Goal: Task Accomplishment & Management: Manage account settings

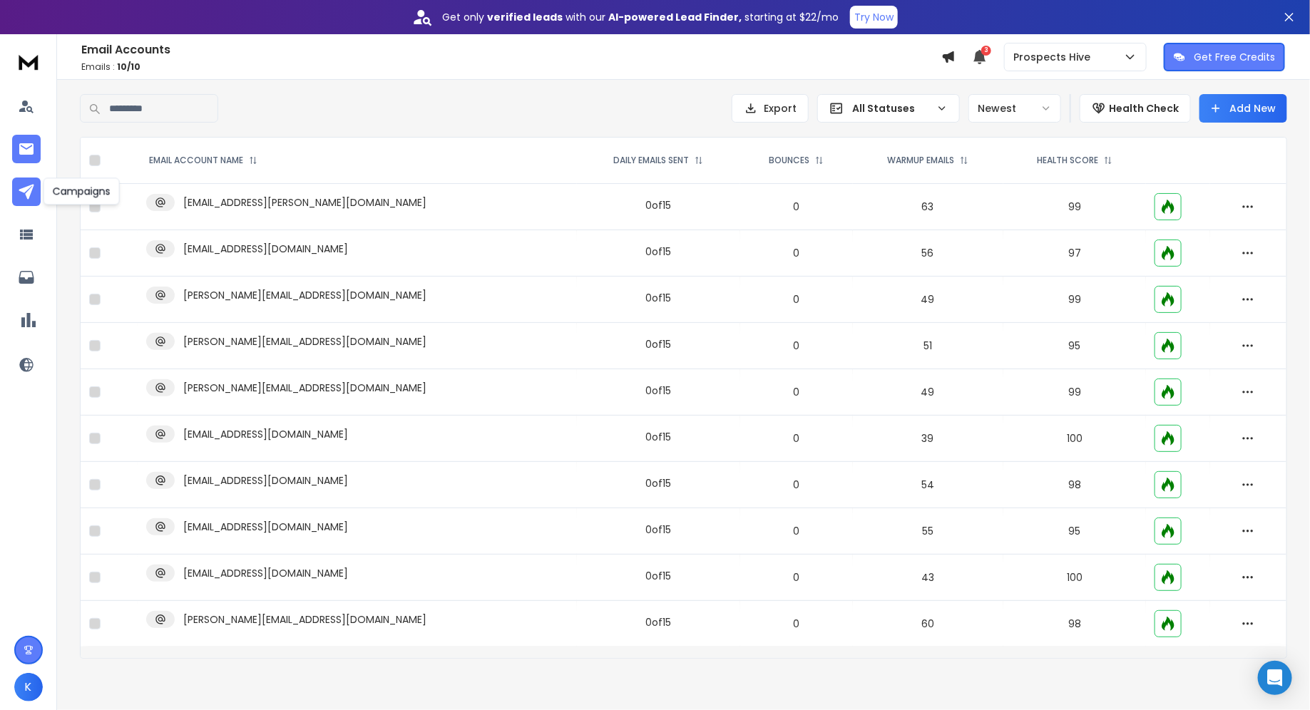
click at [22, 195] on icon at bounding box center [26, 191] width 17 height 17
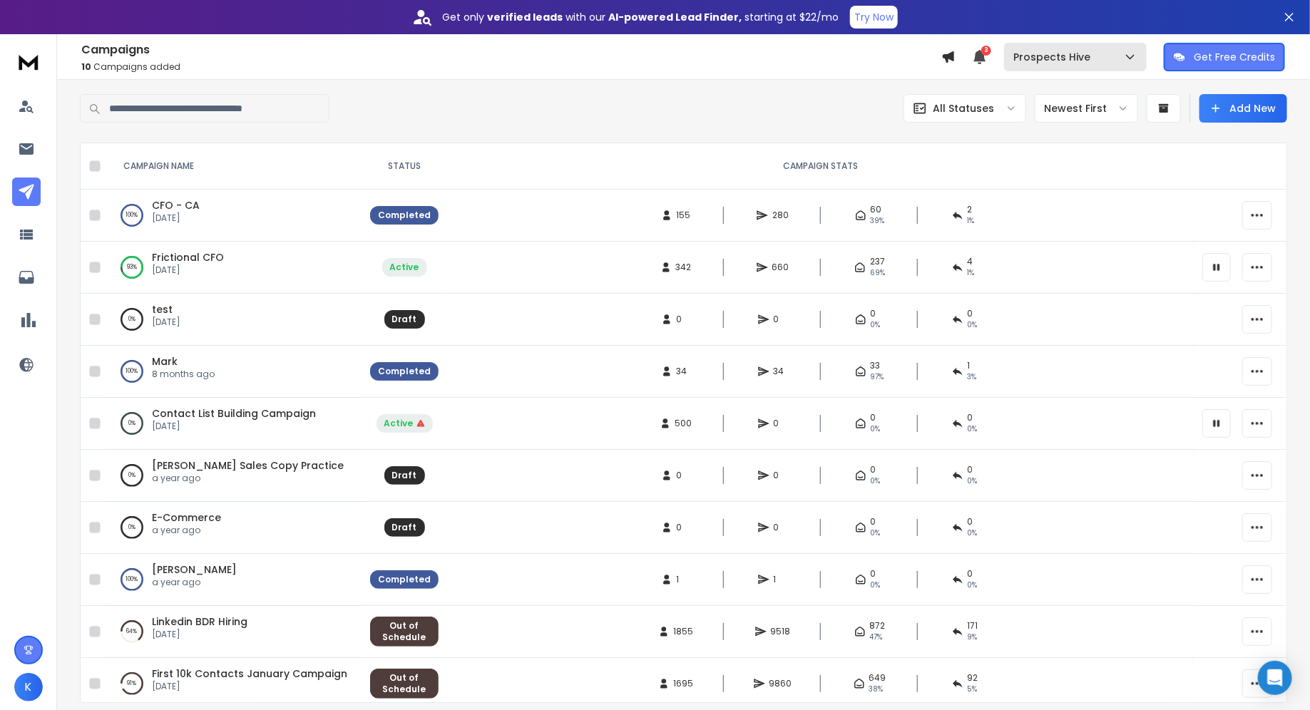
click at [1056, 65] on button "Prospects Hive" at bounding box center [1075, 57] width 143 height 29
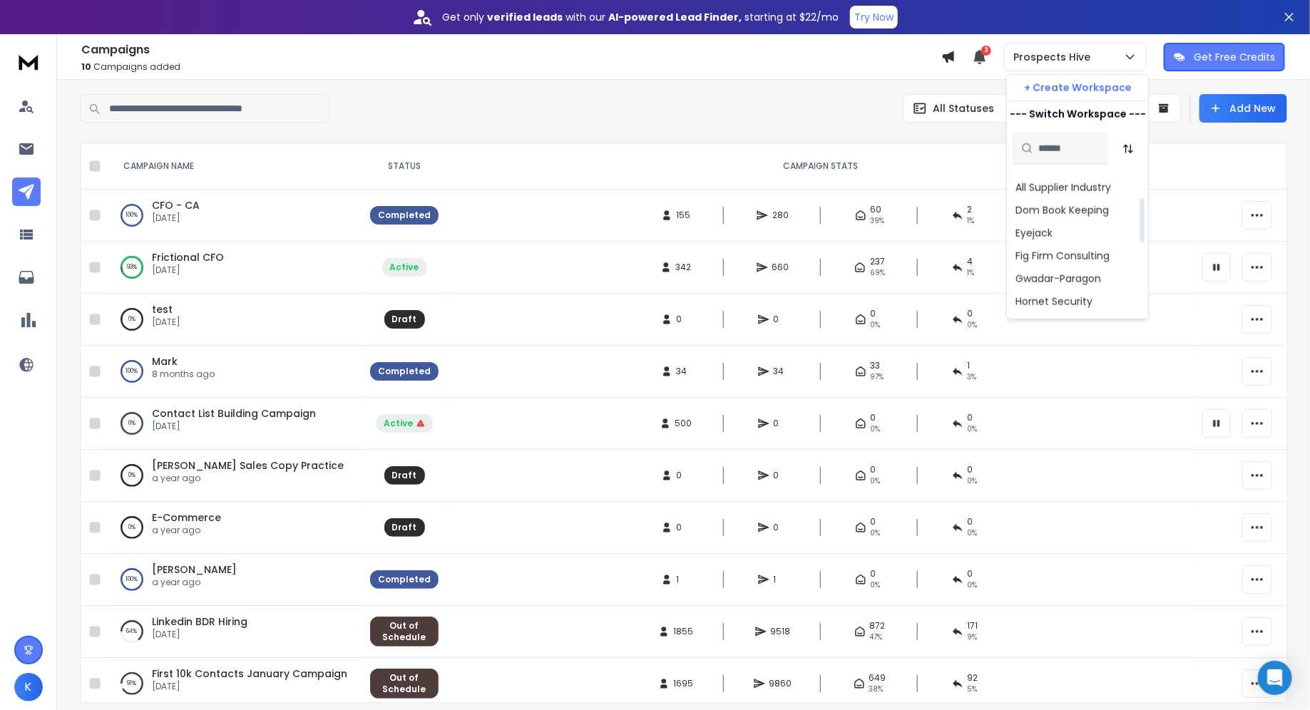
scroll to position [63, 0]
click at [1055, 215] on div "Dom Book Keeping" at bounding box center [1061, 213] width 93 height 14
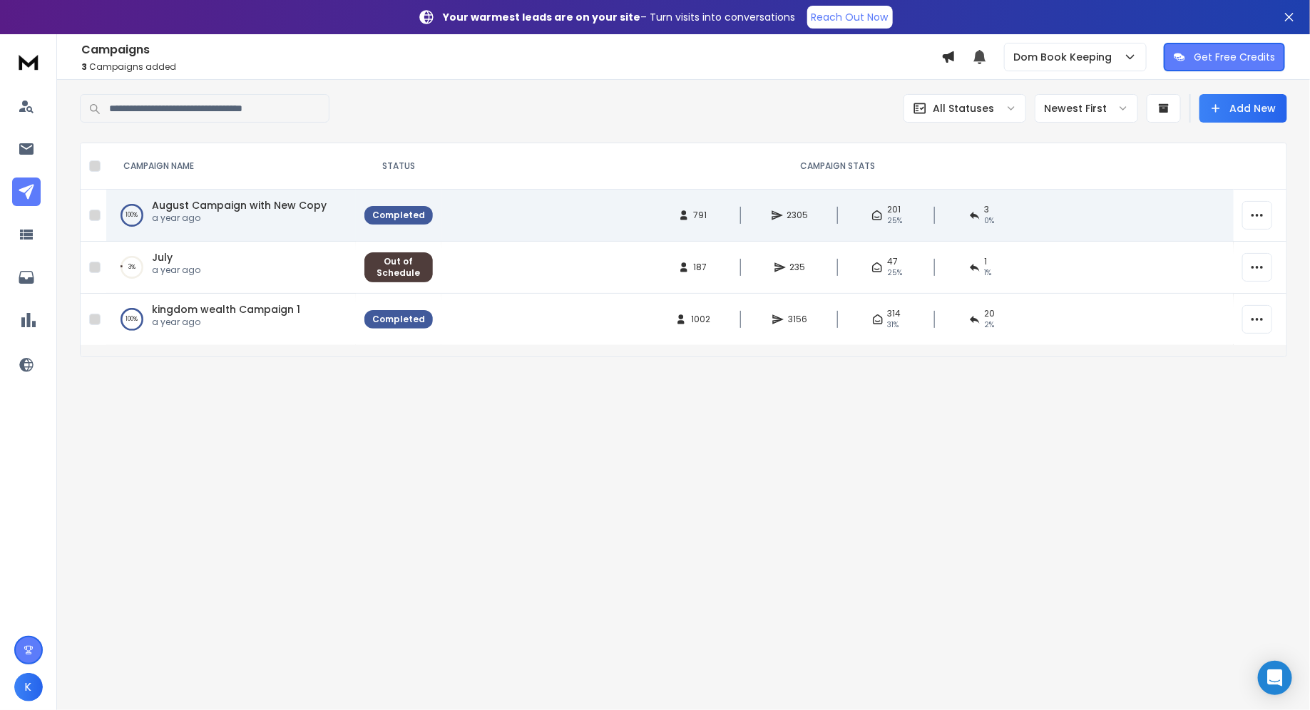
click at [240, 208] on span "August Campaign with New Copy" at bounding box center [239, 205] width 175 height 14
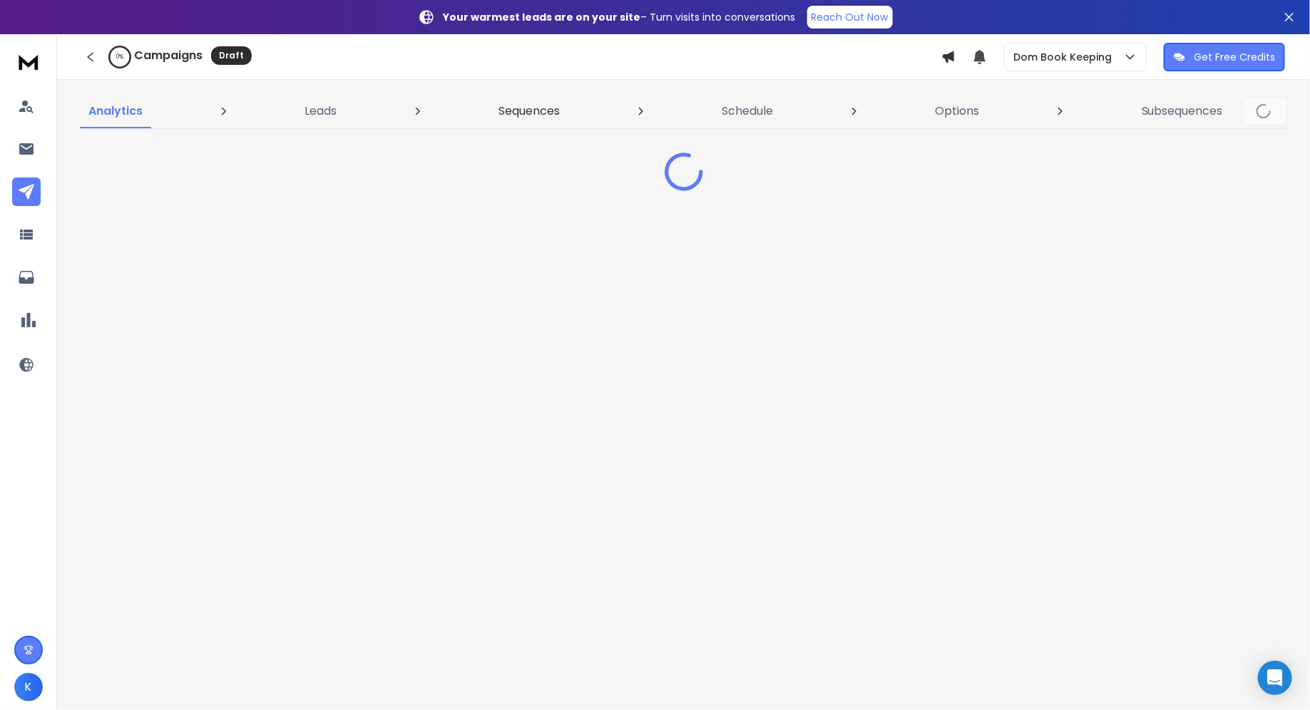
click at [536, 109] on p "Sequences" at bounding box center [528, 111] width 61 height 17
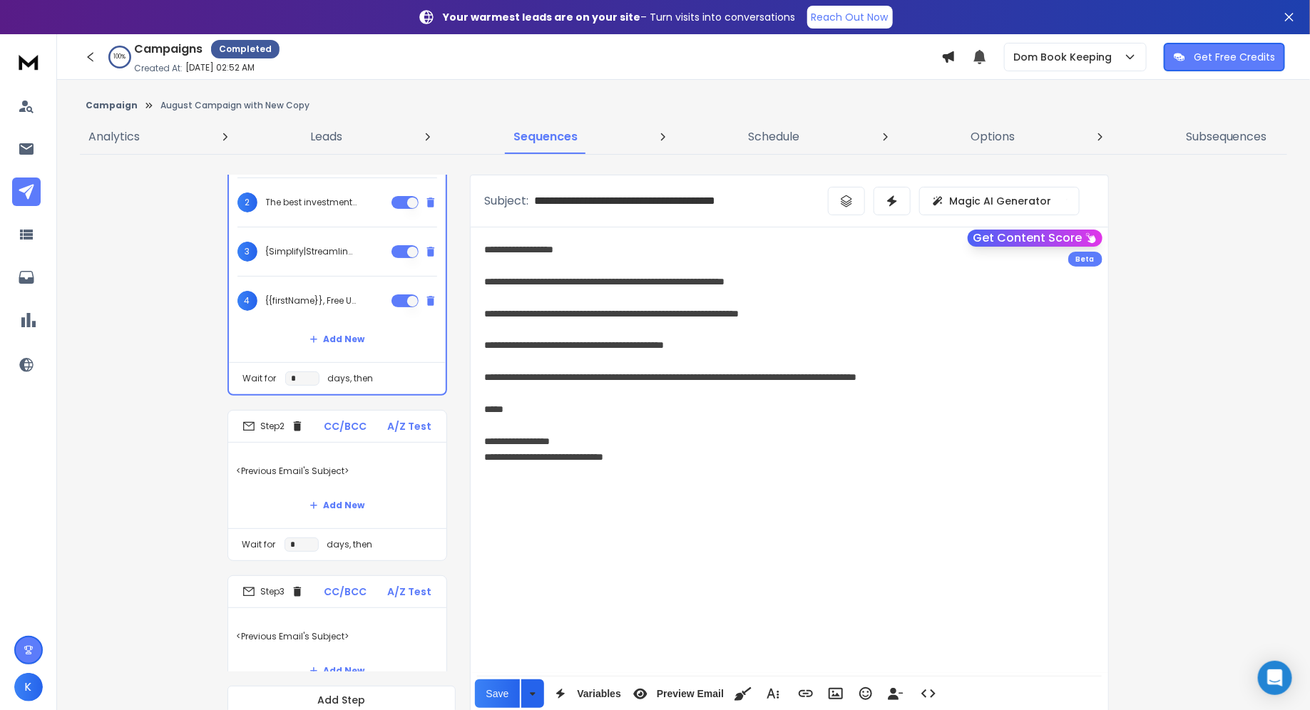
scroll to position [106, 0]
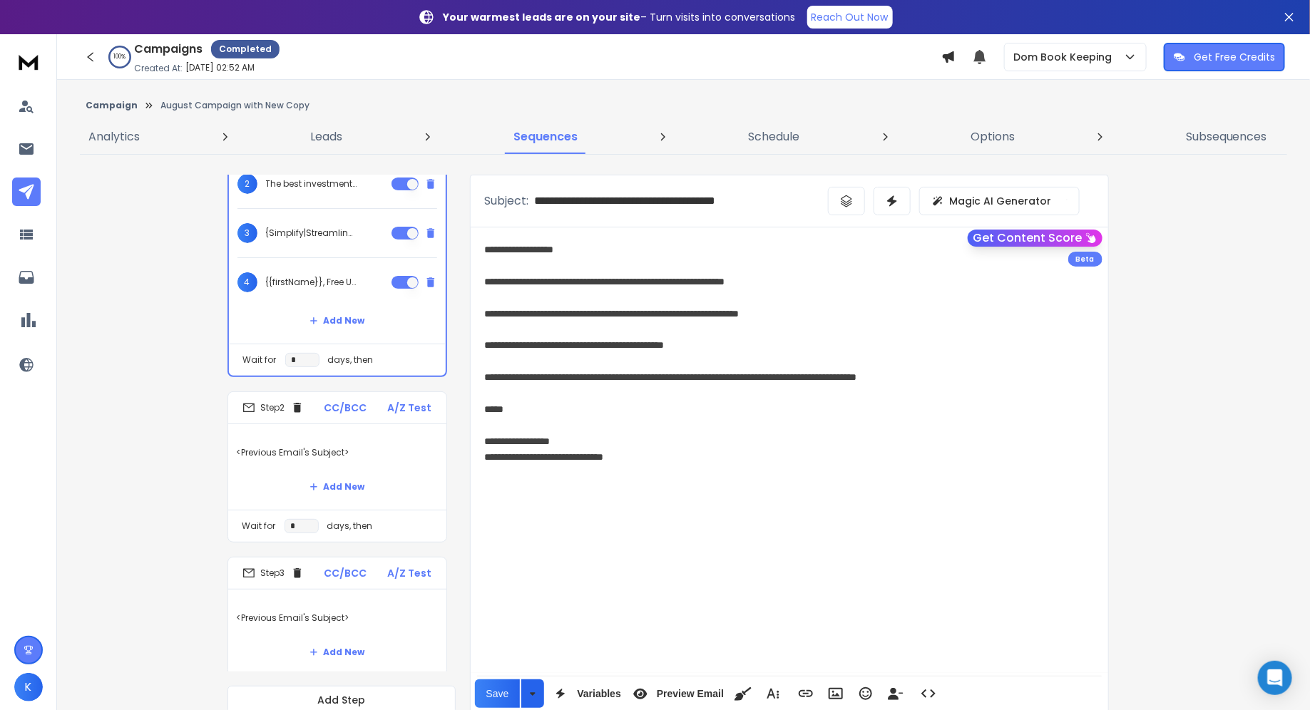
click at [314, 605] on p "<Previous Email's Subject>" at bounding box center [337, 618] width 201 height 40
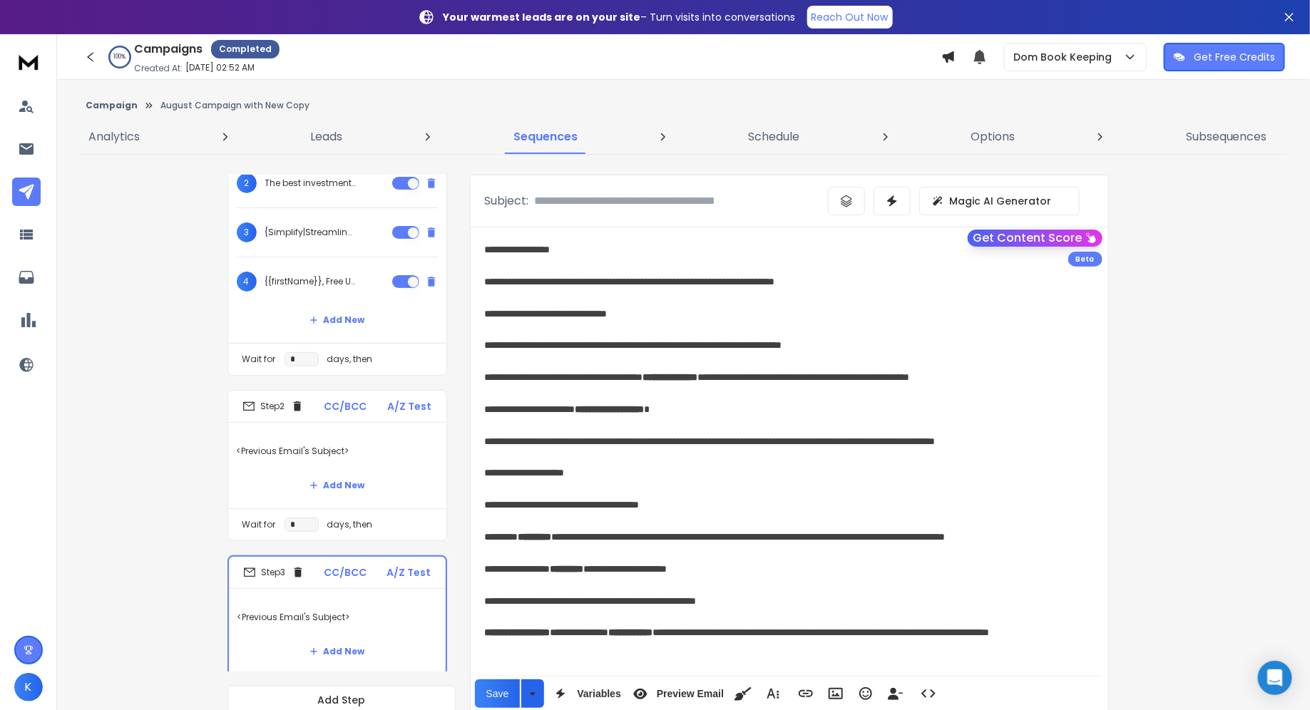
click at [279, 456] on p "<Previous Email's Subject>" at bounding box center [337, 451] width 201 height 40
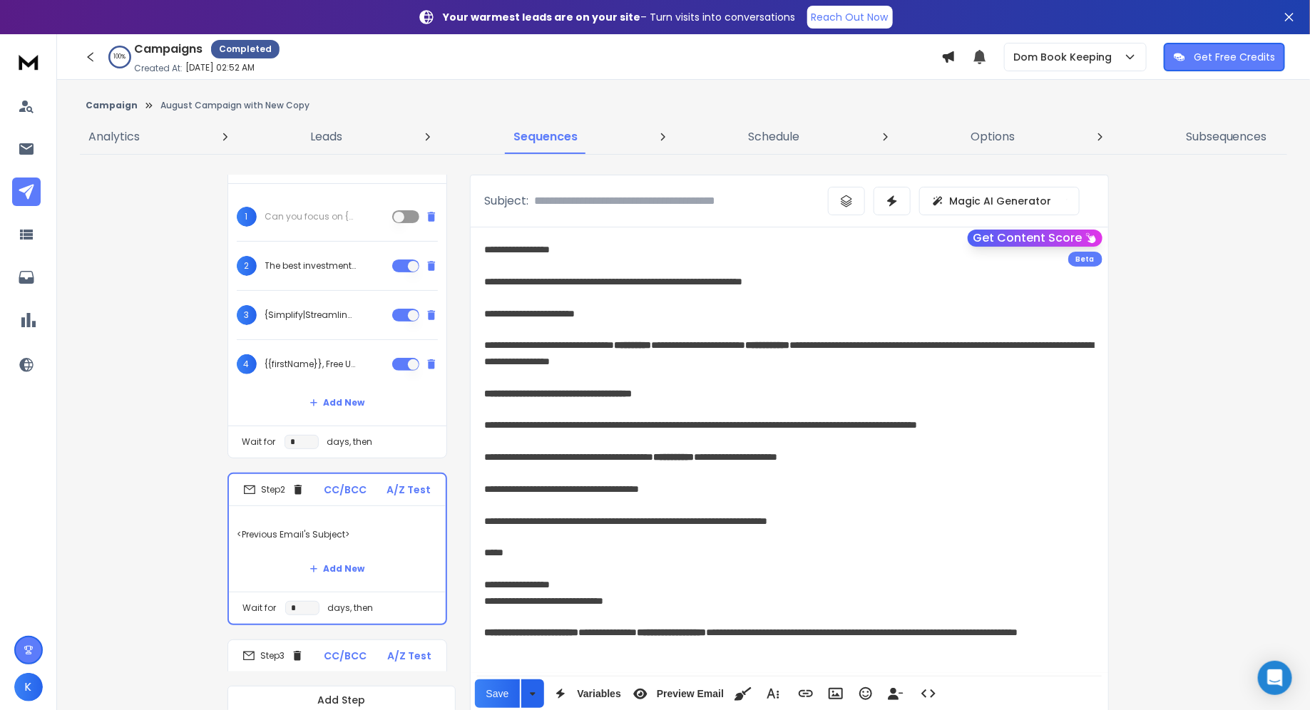
scroll to position [0, 0]
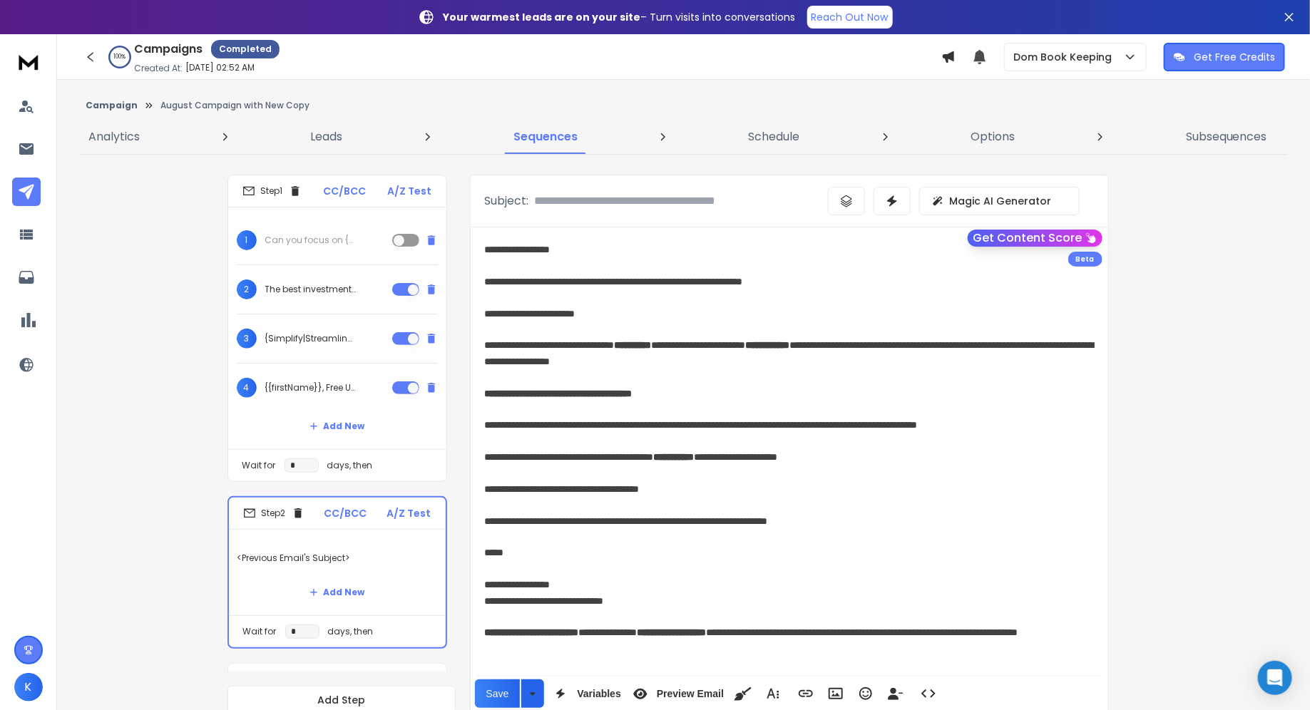
click at [303, 266] on div "2 The best investment for {{companyName}}" at bounding box center [337, 289] width 201 height 49
type input "**********"
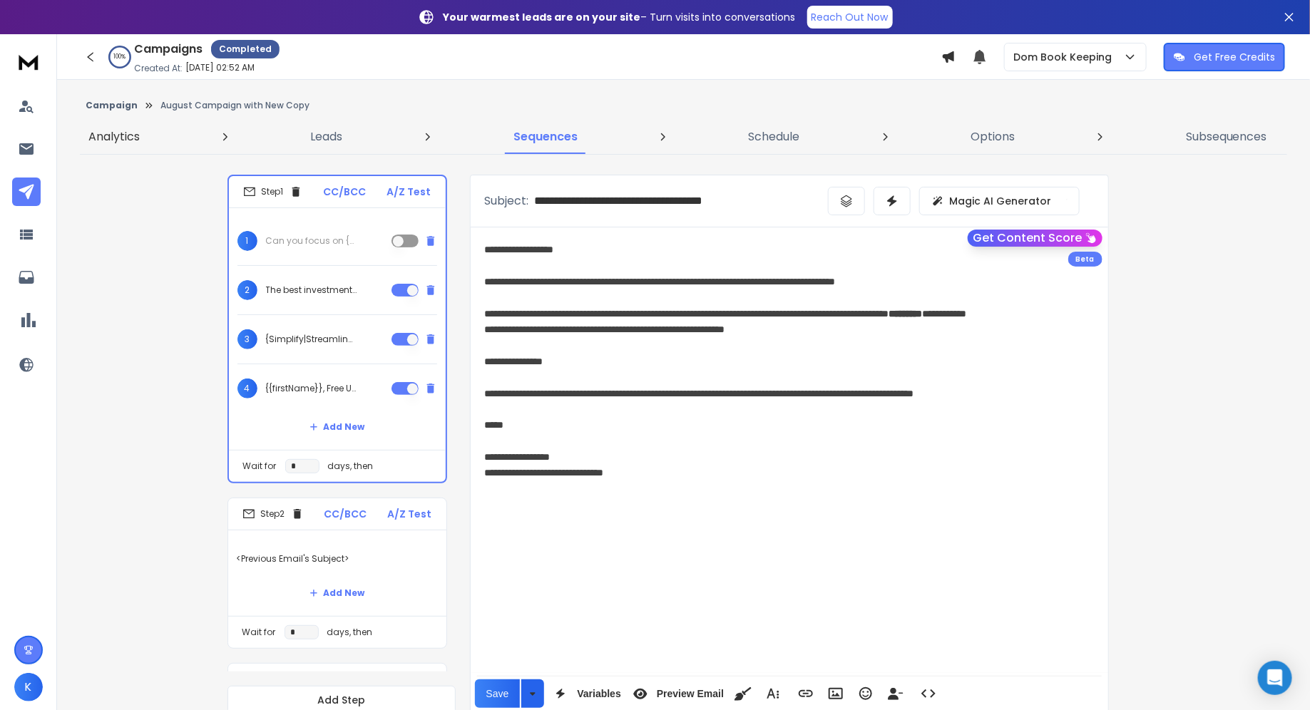
click at [142, 138] on link "Analytics" at bounding box center [114, 137] width 68 height 34
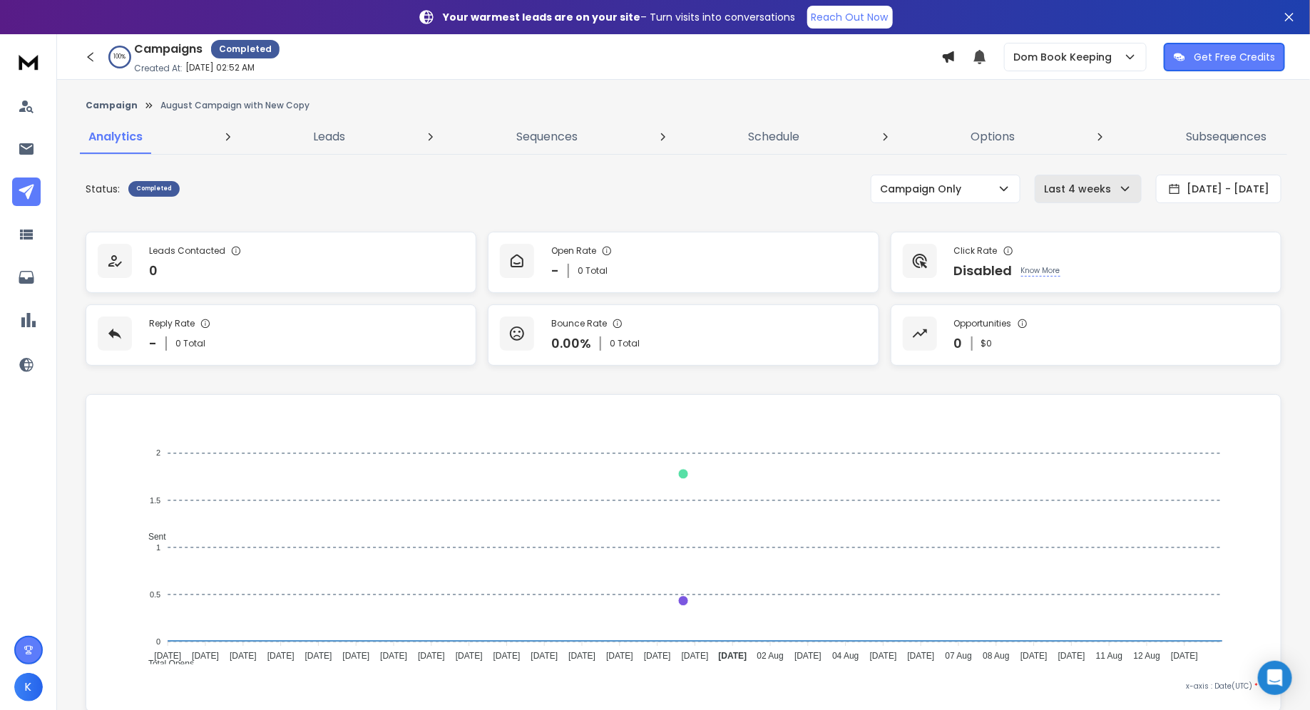
click at [1044, 186] on p "Last 4 weeks" at bounding box center [1080, 189] width 73 height 14
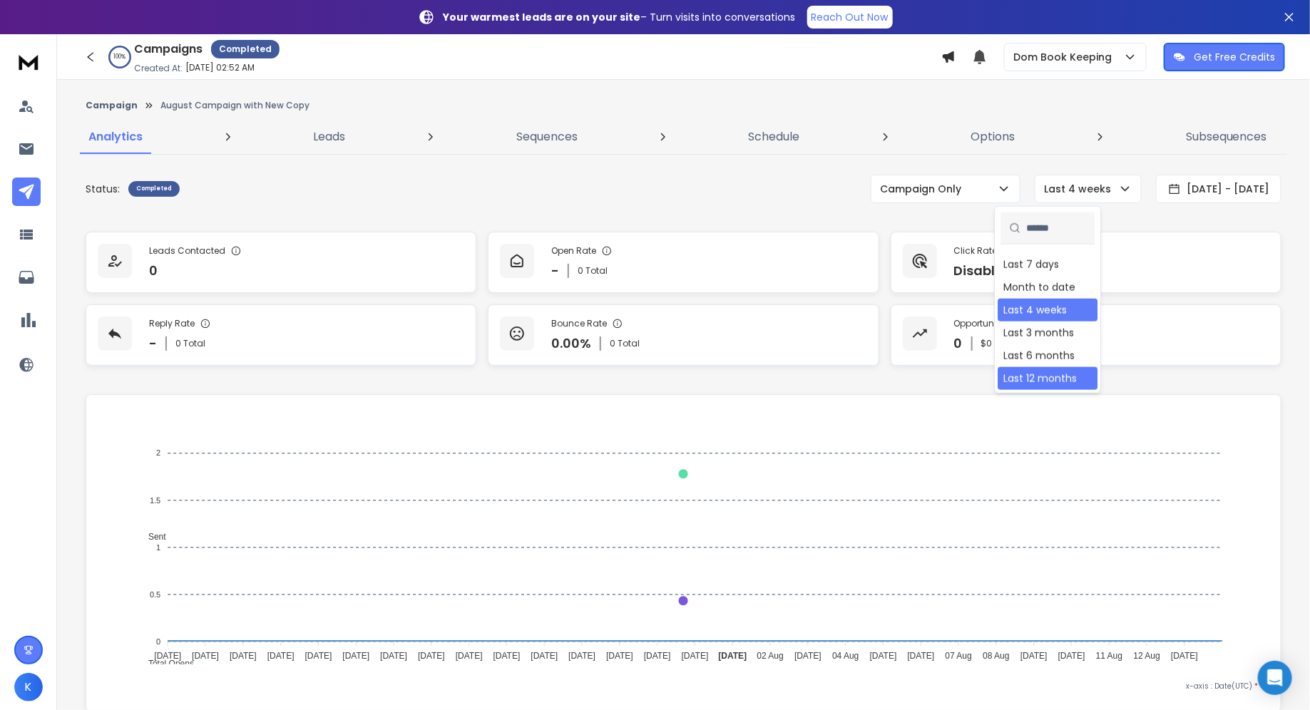
click at [1035, 377] on div "Last 12 months" at bounding box center [1039, 379] width 73 height 14
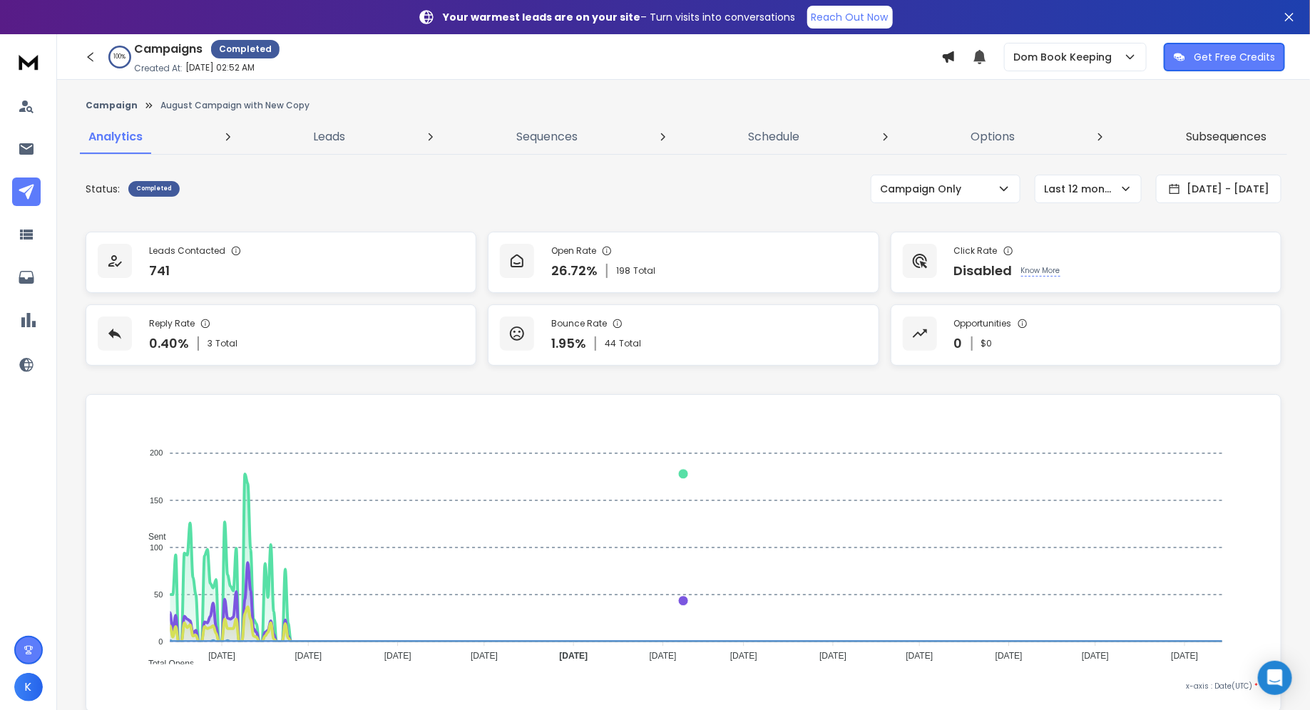
click at [1210, 127] on link "Subsequences" at bounding box center [1226, 137] width 98 height 34
click at [1208, 135] on p "Subsequences" at bounding box center [1226, 136] width 81 height 17
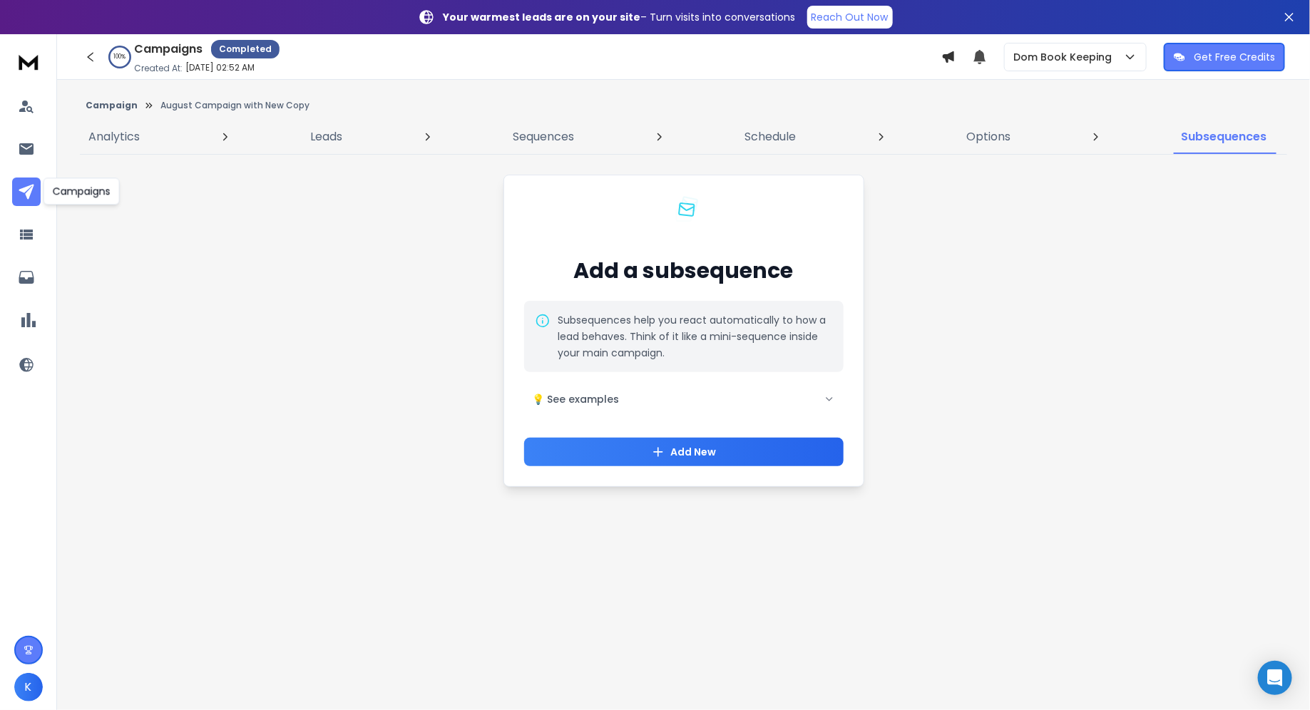
click at [12, 192] on link at bounding box center [26, 192] width 29 height 29
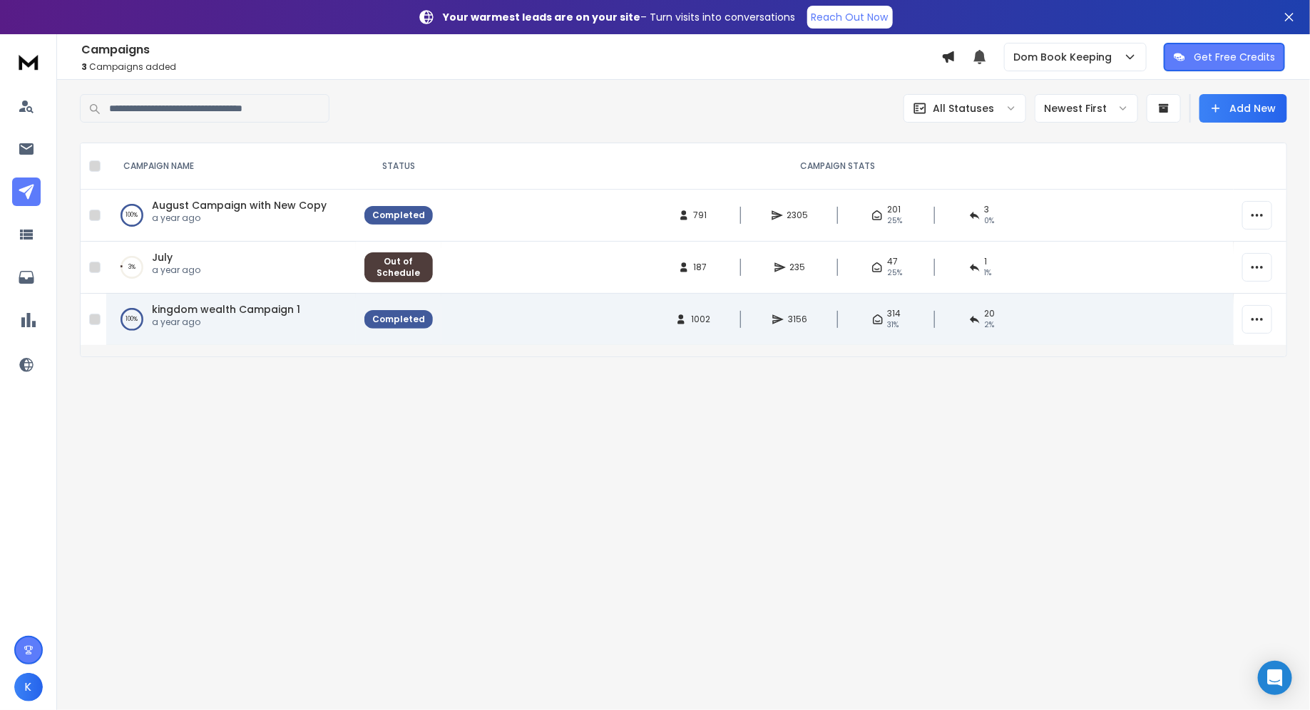
click at [287, 307] on span "kingdom wealth Campaign 1" at bounding box center [226, 309] width 148 height 14
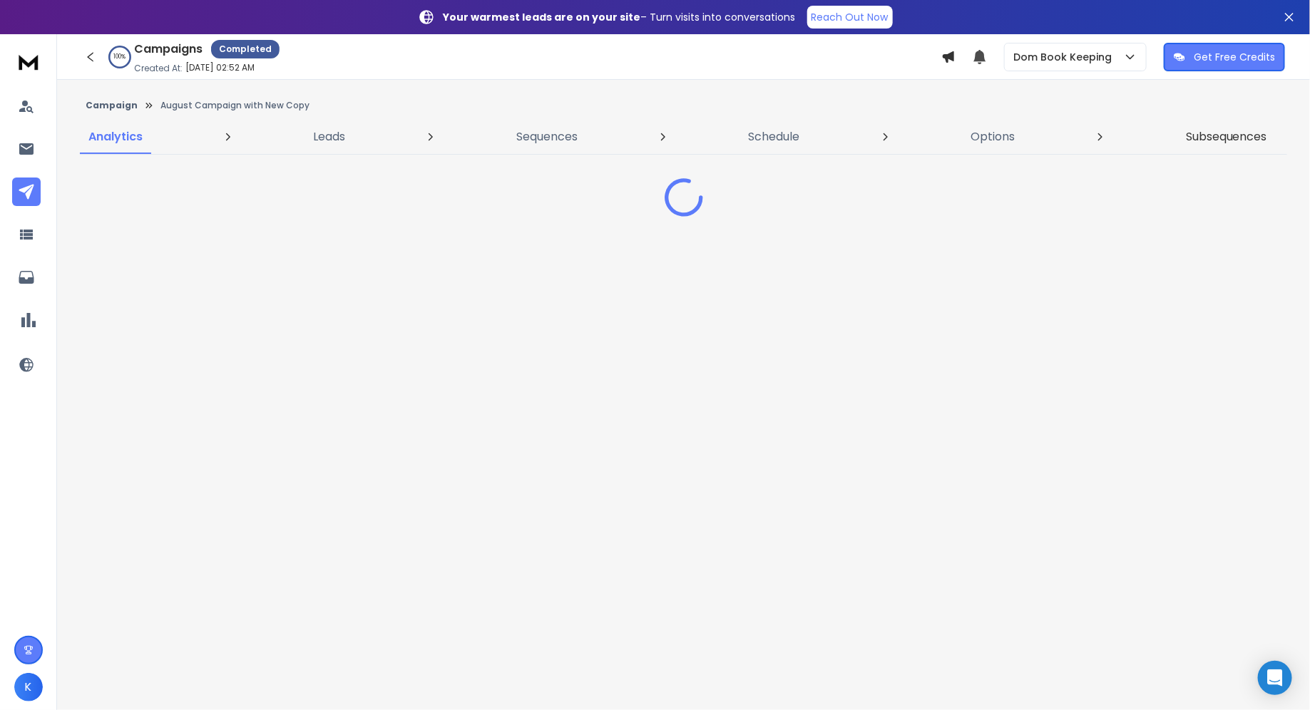
click at [1212, 150] on link "Subsequences" at bounding box center [1226, 137] width 98 height 34
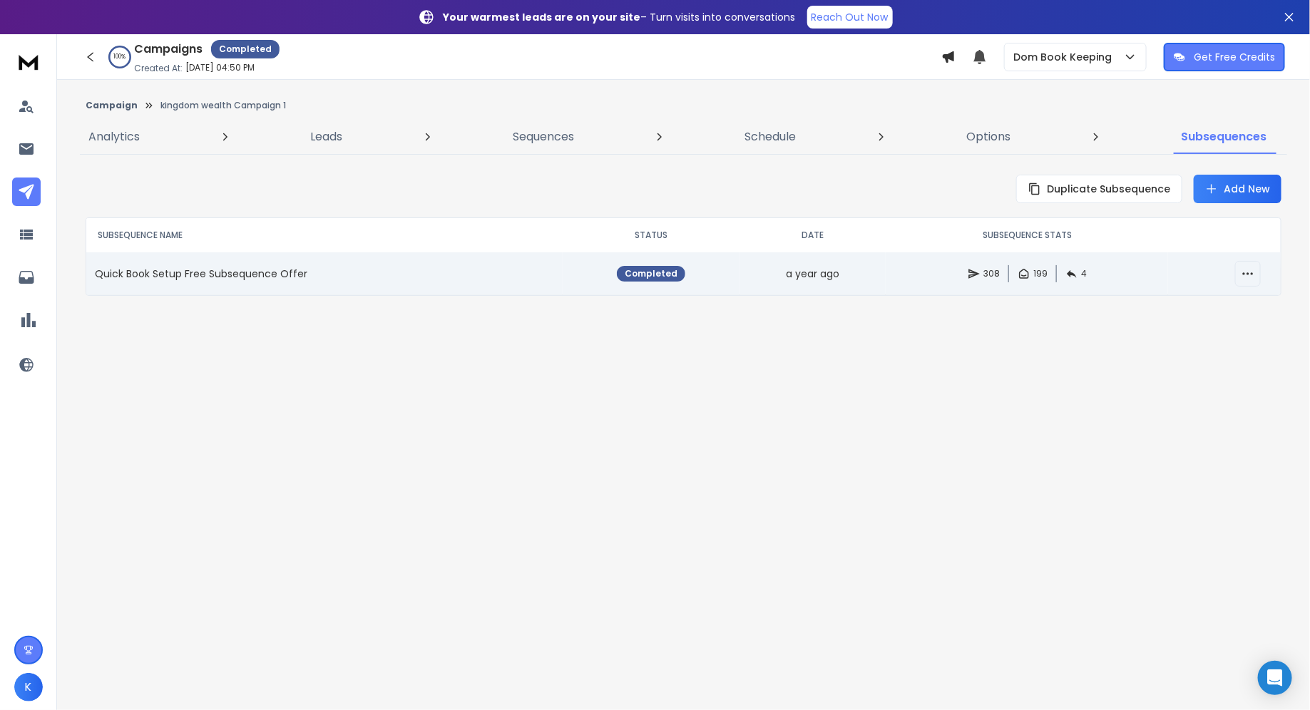
click at [312, 274] on td "Quick Book Setup Free Subsequence Offer" at bounding box center [324, 273] width 476 height 43
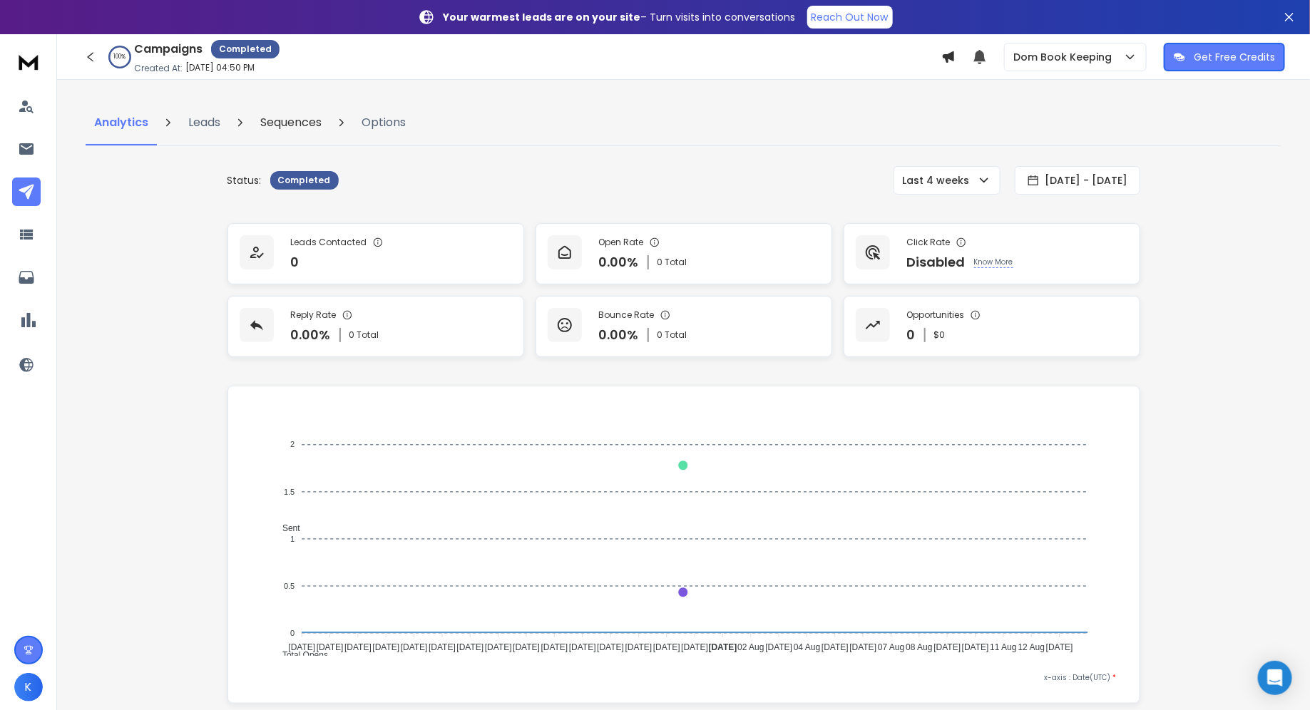
click at [295, 133] on link "Sequences" at bounding box center [291, 123] width 78 height 46
click at [300, 123] on p "Sequences" at bounding box center [290, 122] width 61 height 17
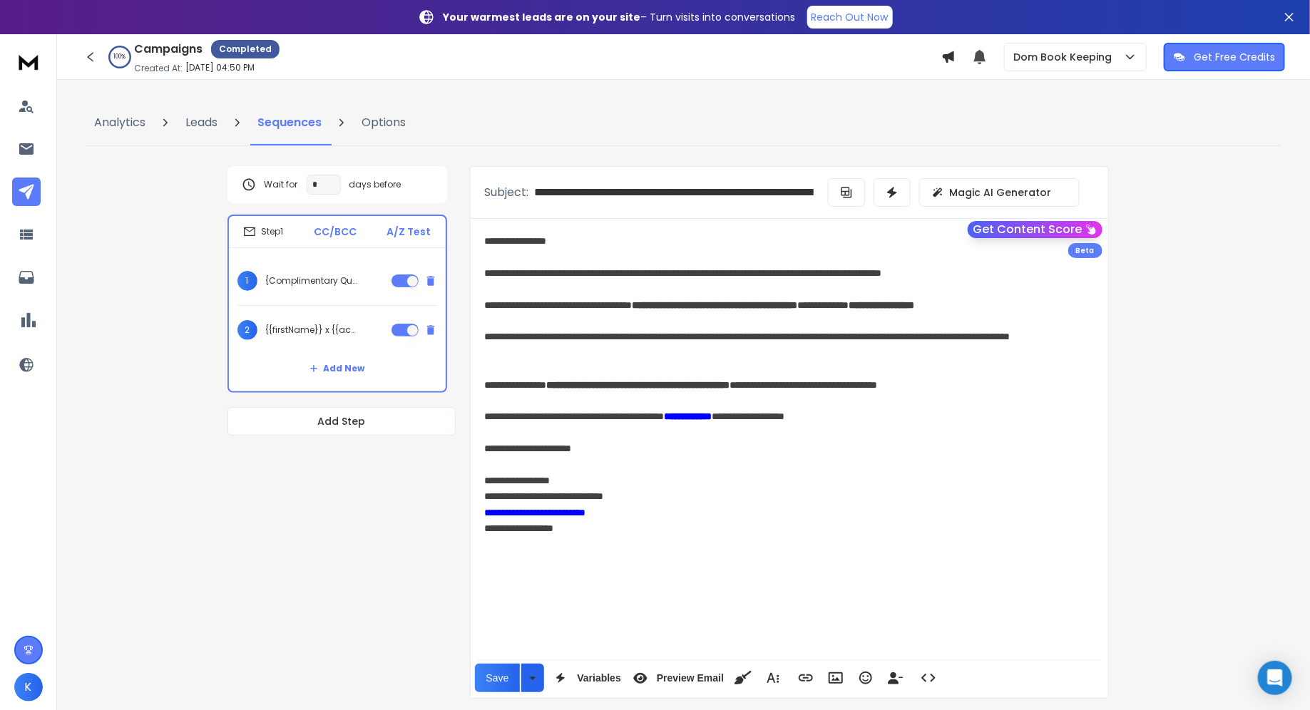
scroll to position [14, 0]
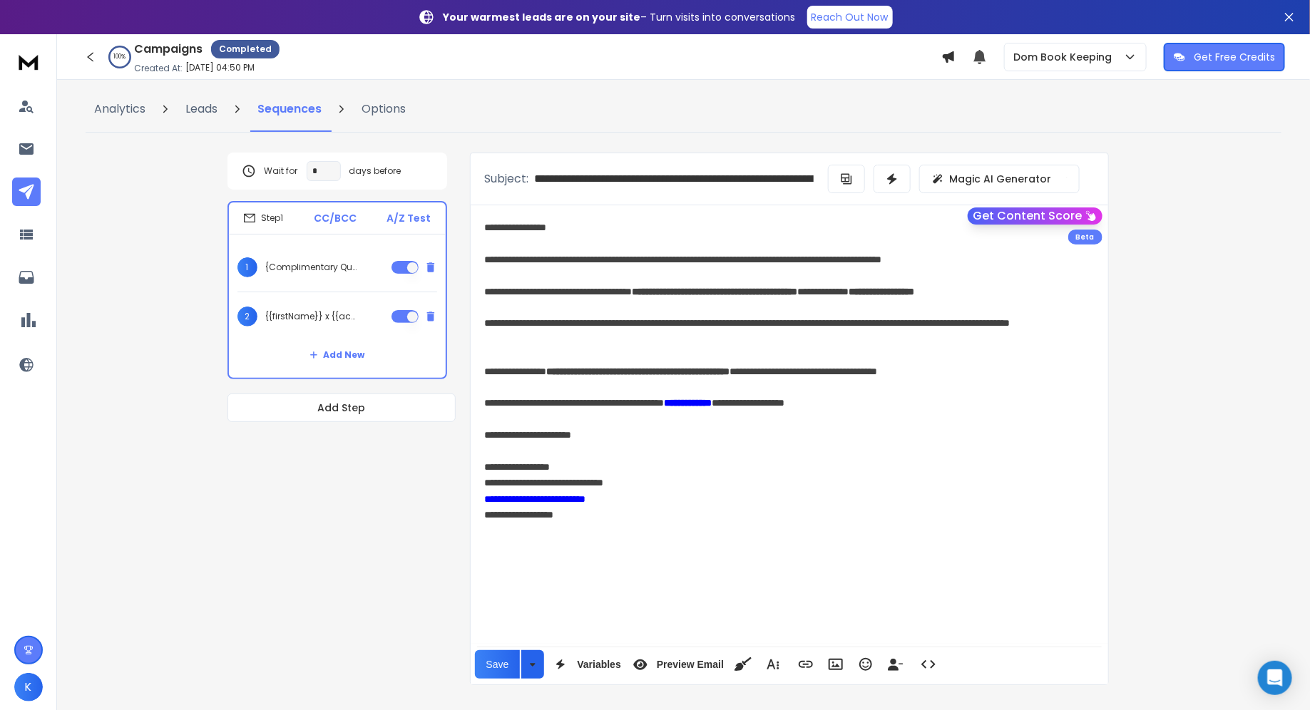
click at [350, 106] on div "Analytics Leads Sequences Options" at bounding box center [684, 109] width 1196 height 46
click at [379, 106] on p "Options" at bounding box center [384, 109] width 44 height 17
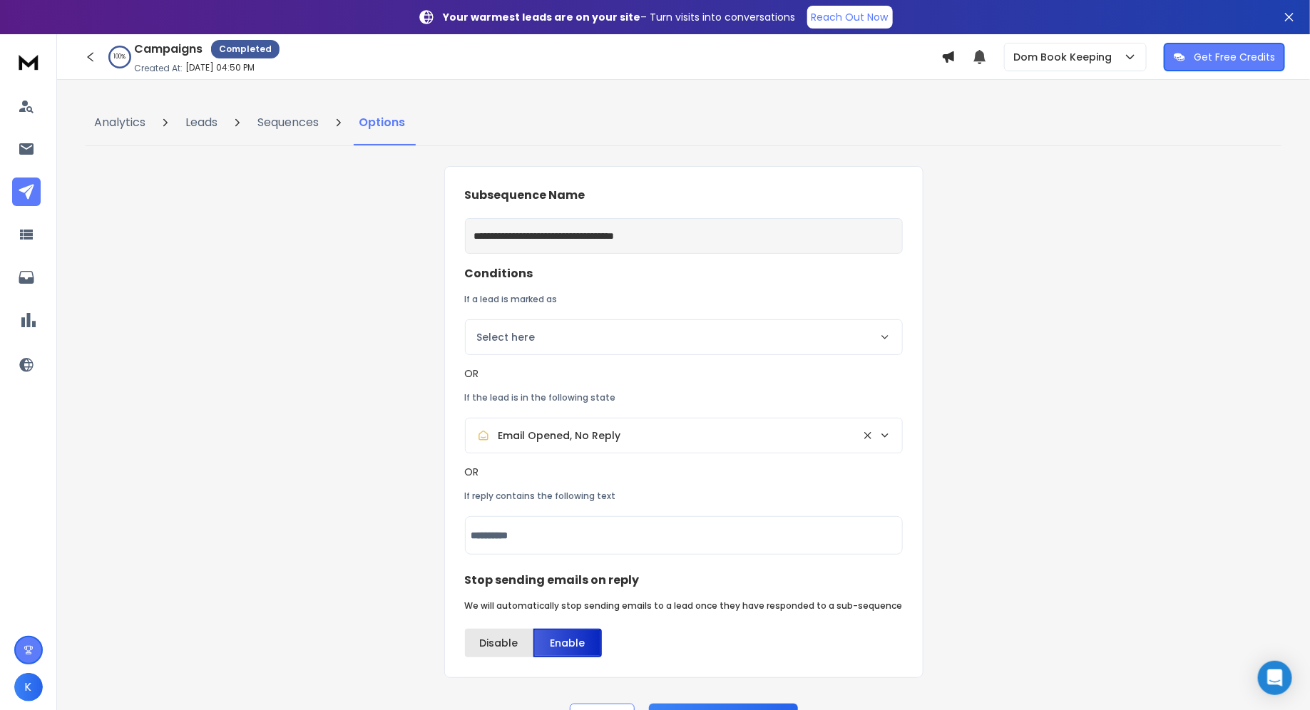
click at [551, 245] on input "**********" at bounding box center [684, 236] width 438 height 36
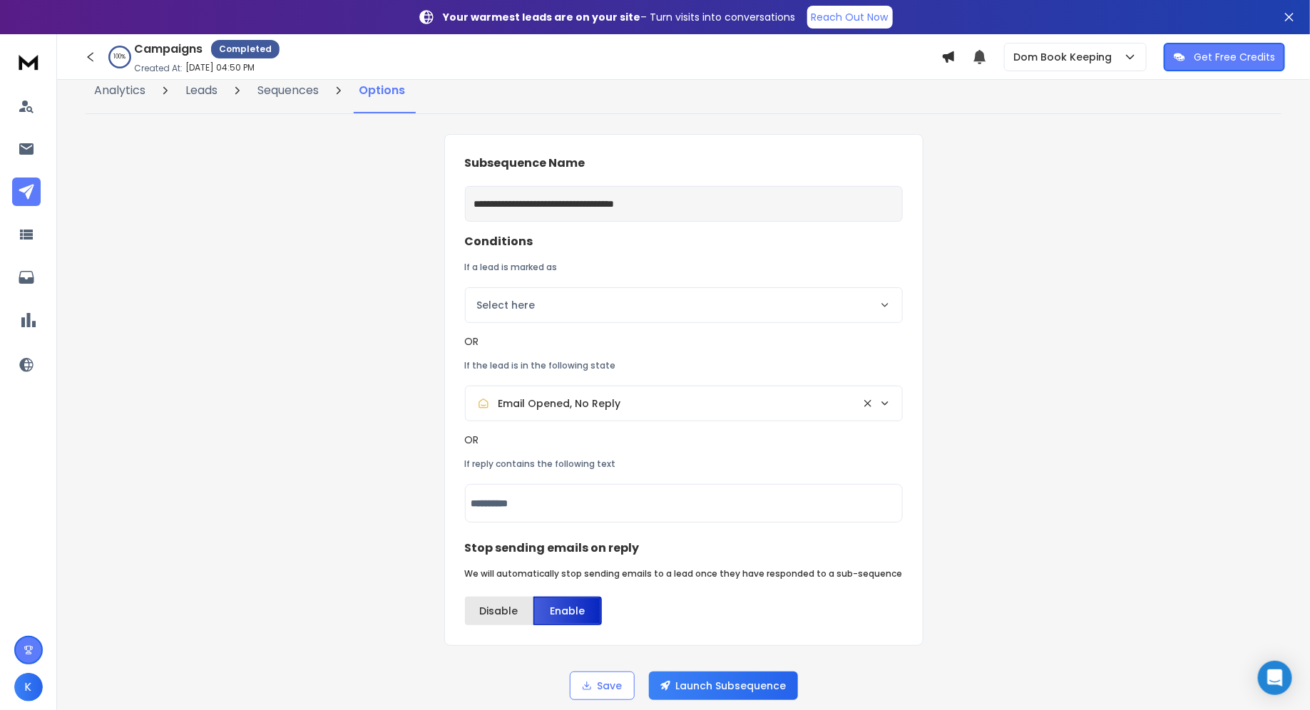
scroll to position [37, 0]
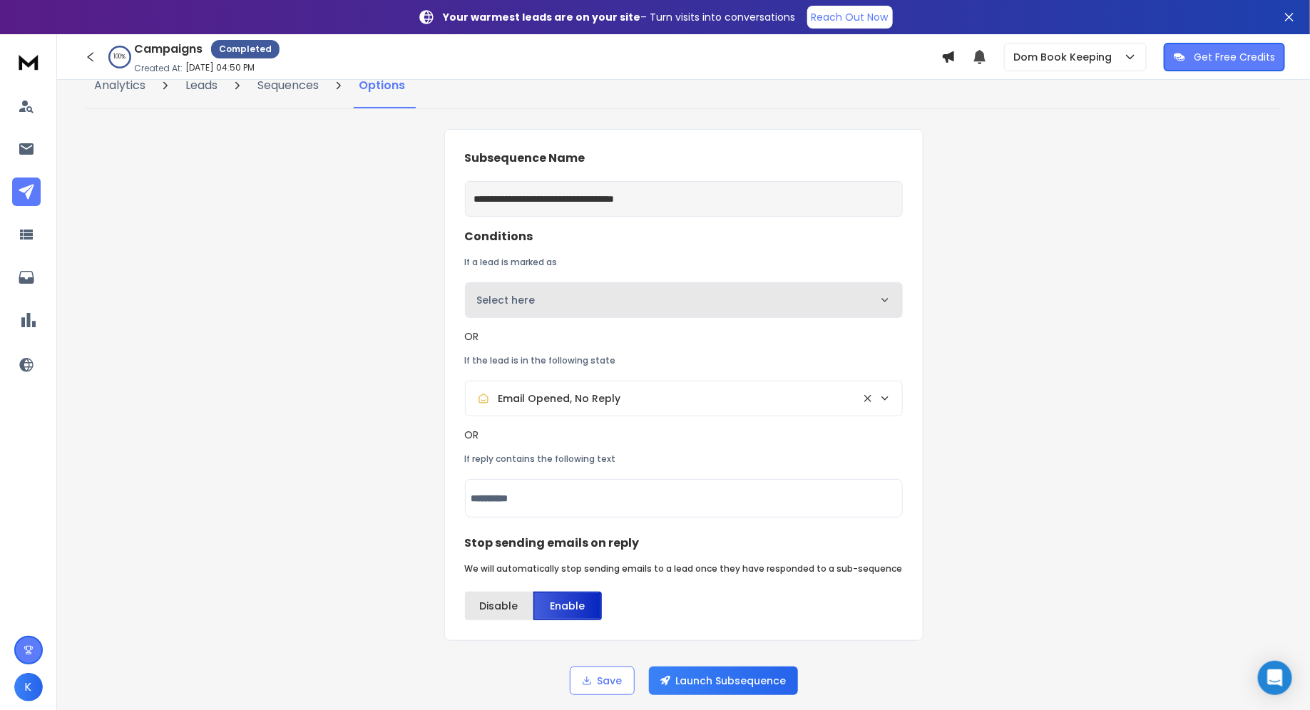
click at [558, 303] on button "Select here" at bounding box center [684, 300] width 438 height 36
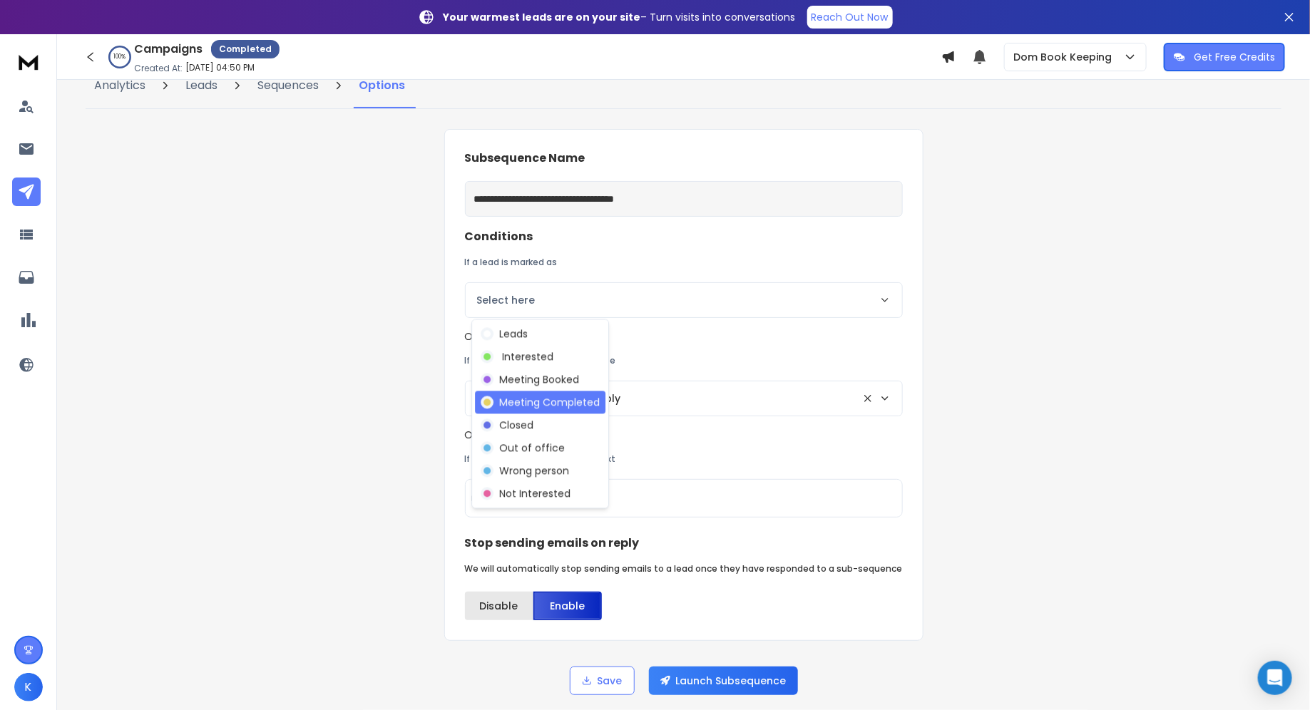
click at [677, 344] on div "**********" at bounding box center [684, 394] width 438 height 454
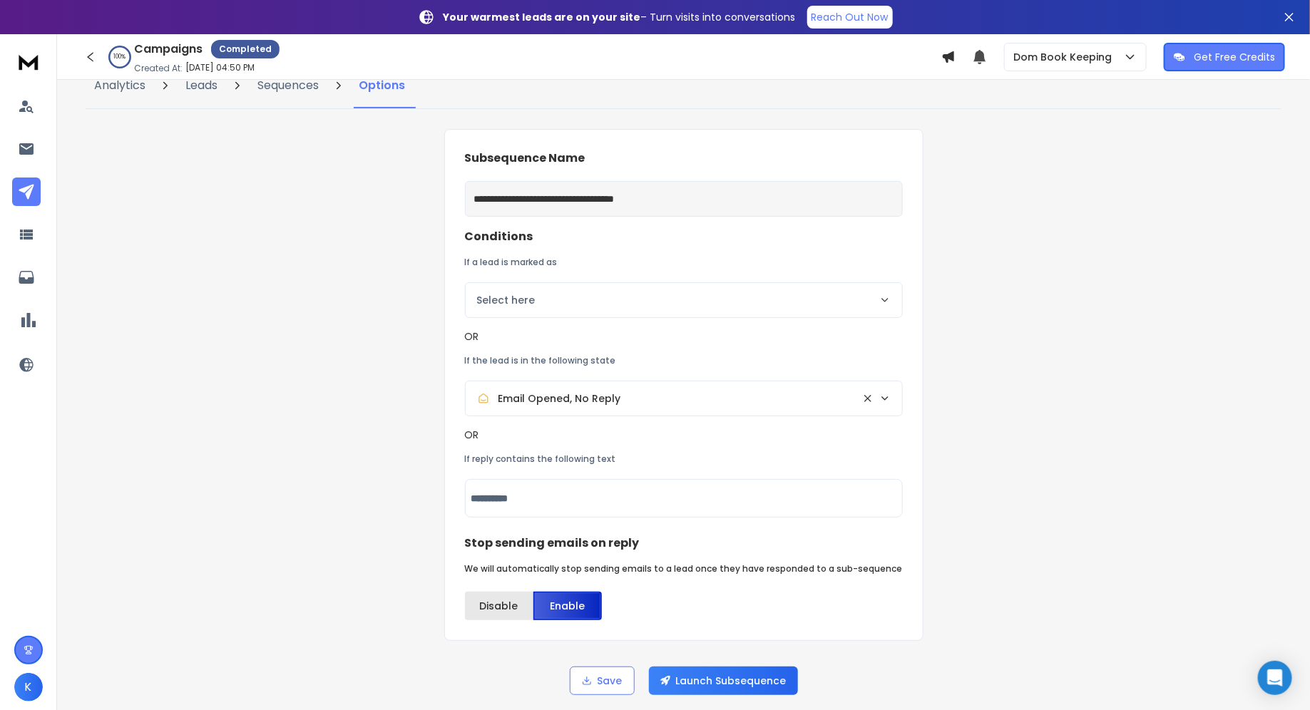
scroll to position [44, 0]
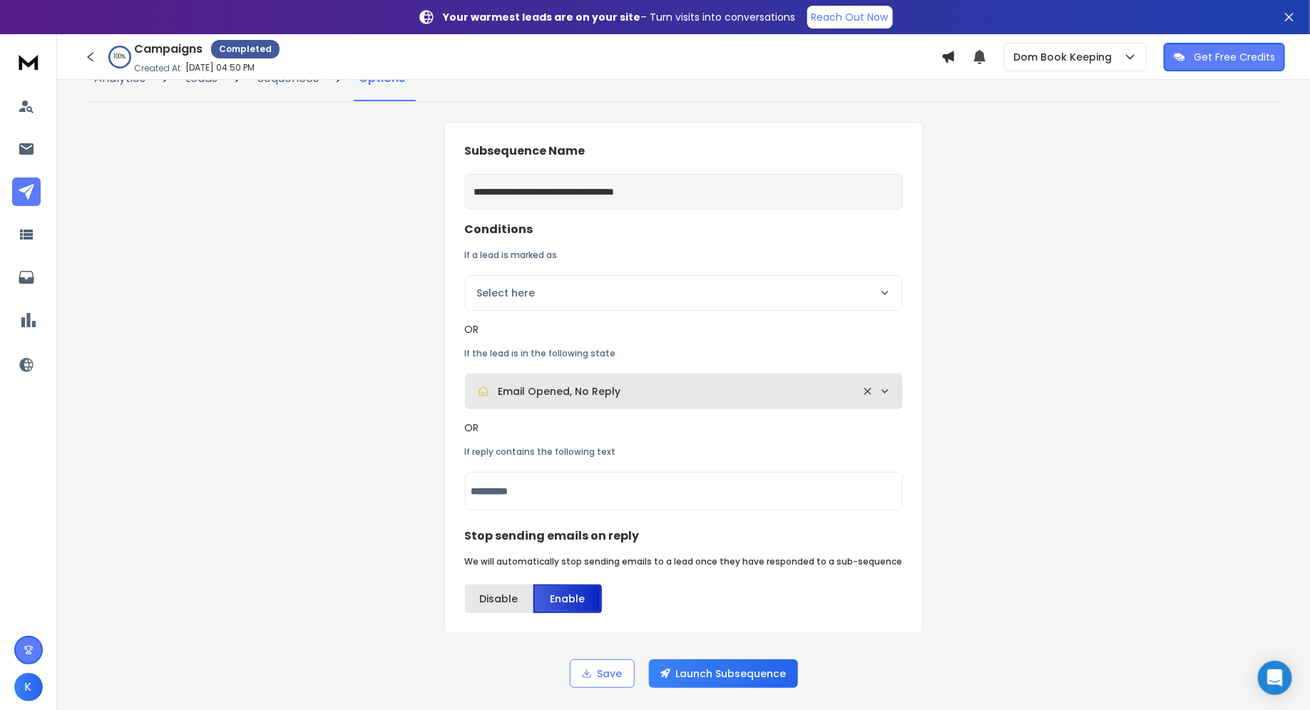
click at [638, 395] on button "Email Opened, No Reply" at bounding box center [684, 392] width 438 height 36
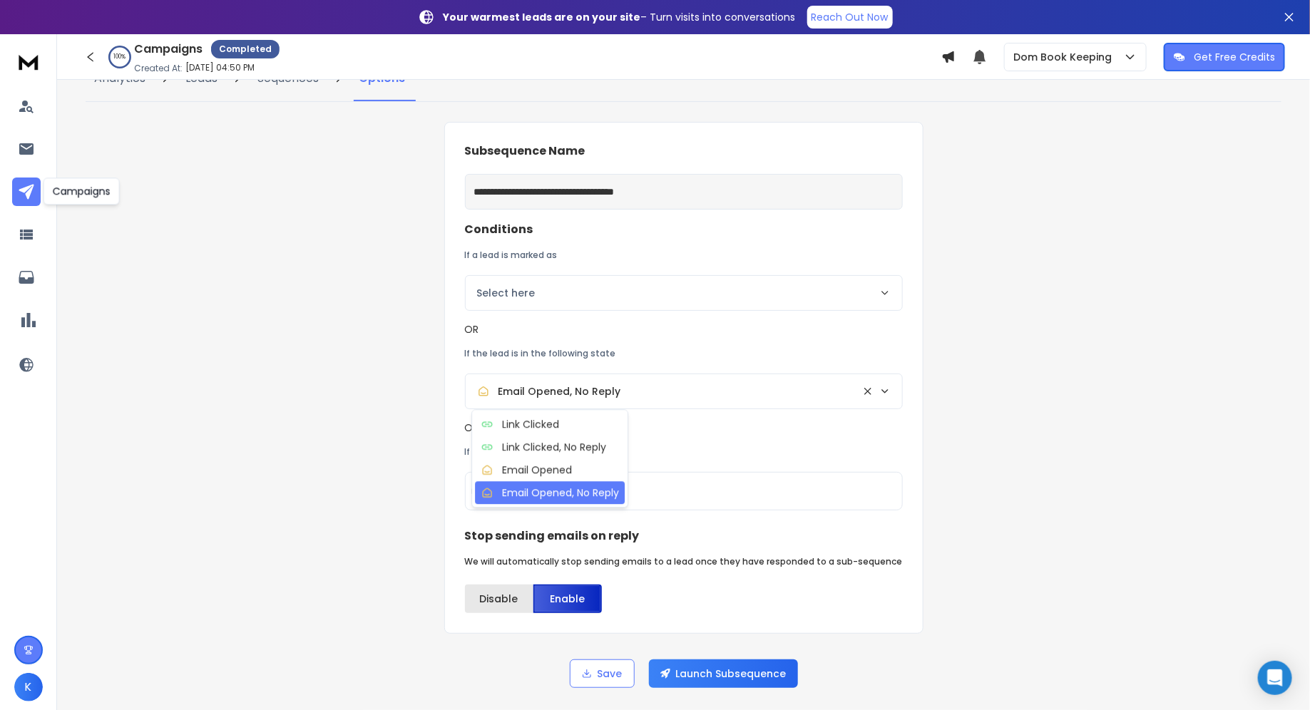
click at [29, 197] on icon at bounding box center [26, 191] width 17 height 17
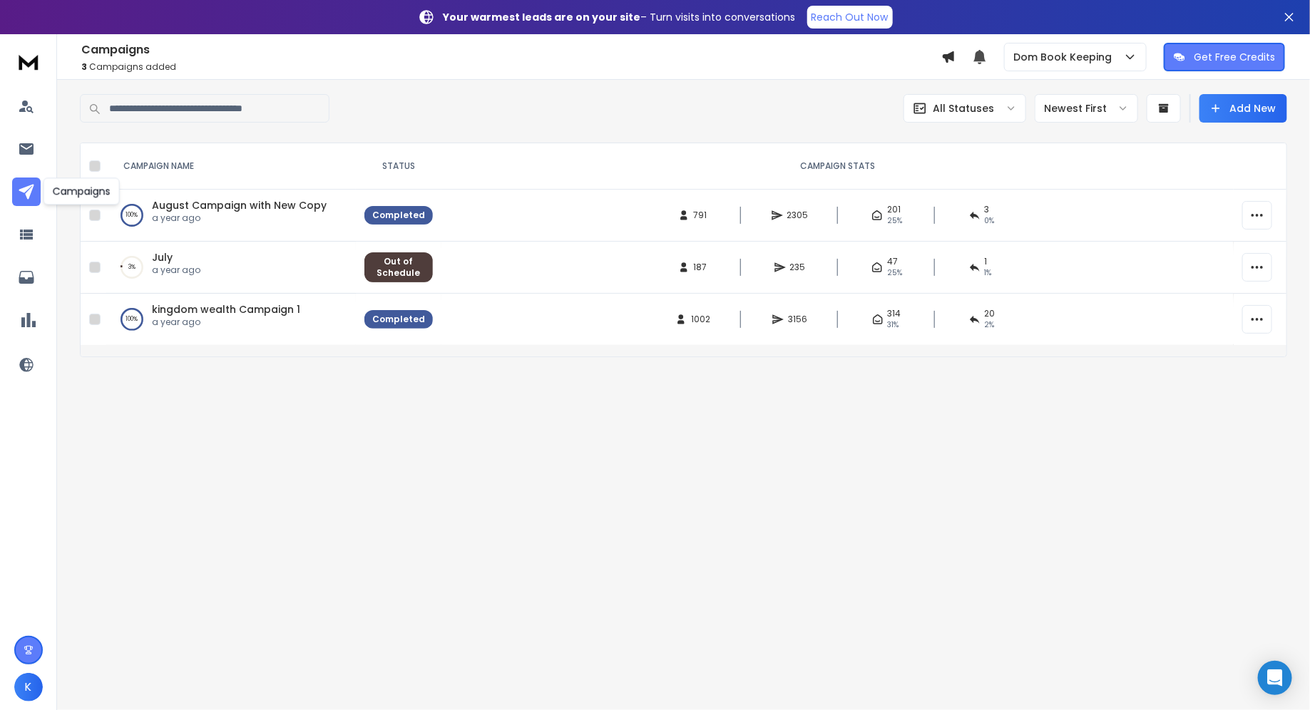
click at [25, 190] on icon at bounding box center [26, 191] width 15 height 15
click at [1045, 62] on p "Dom Book Keeping" at bounding box center [1065, 57] width 104 height 14
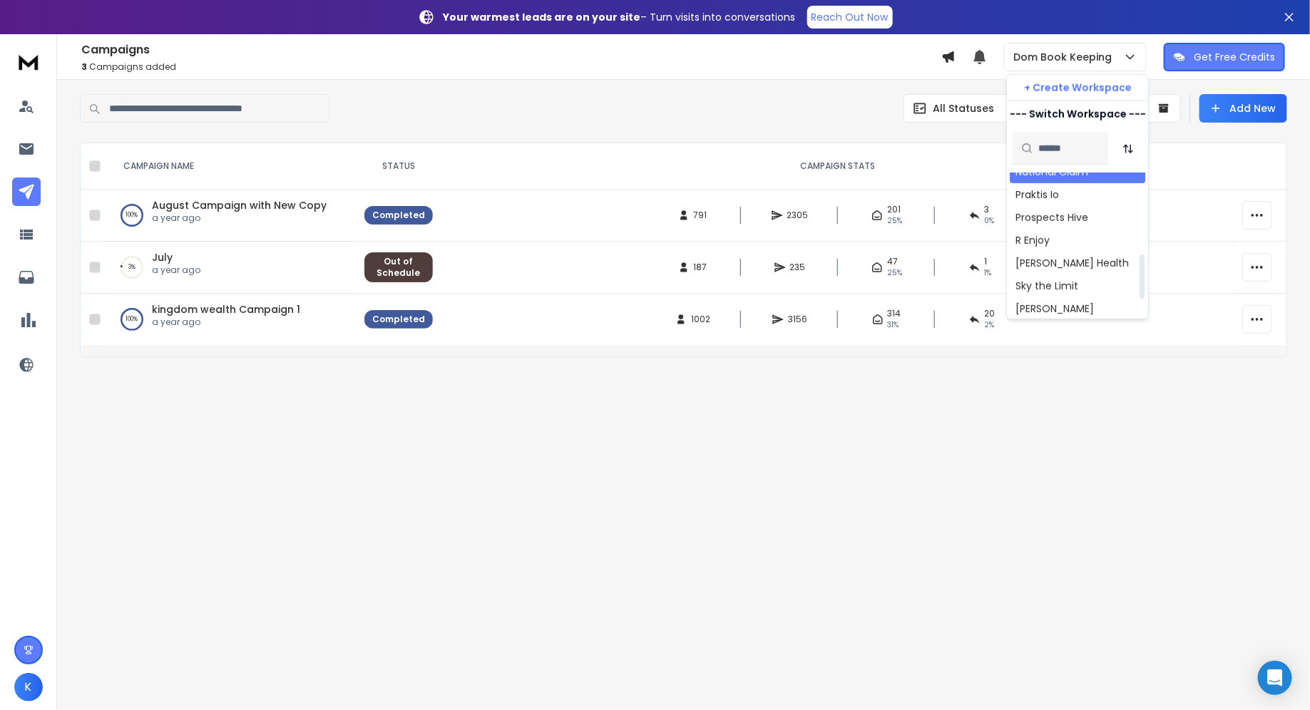
scroll to position [304, 0]
click at [1063, 208] on div "Prospects Hive" at bounding box center [1077, 200] width 135 height 23
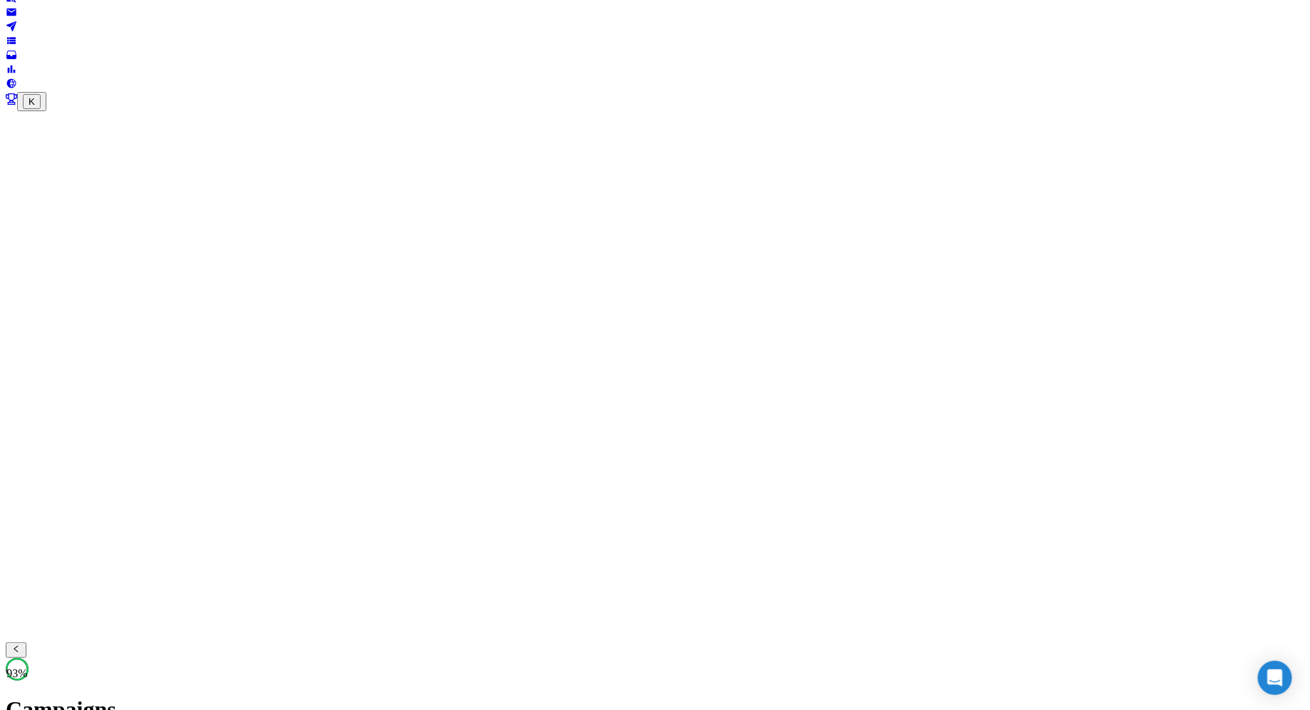
scroll to position [272, 0]
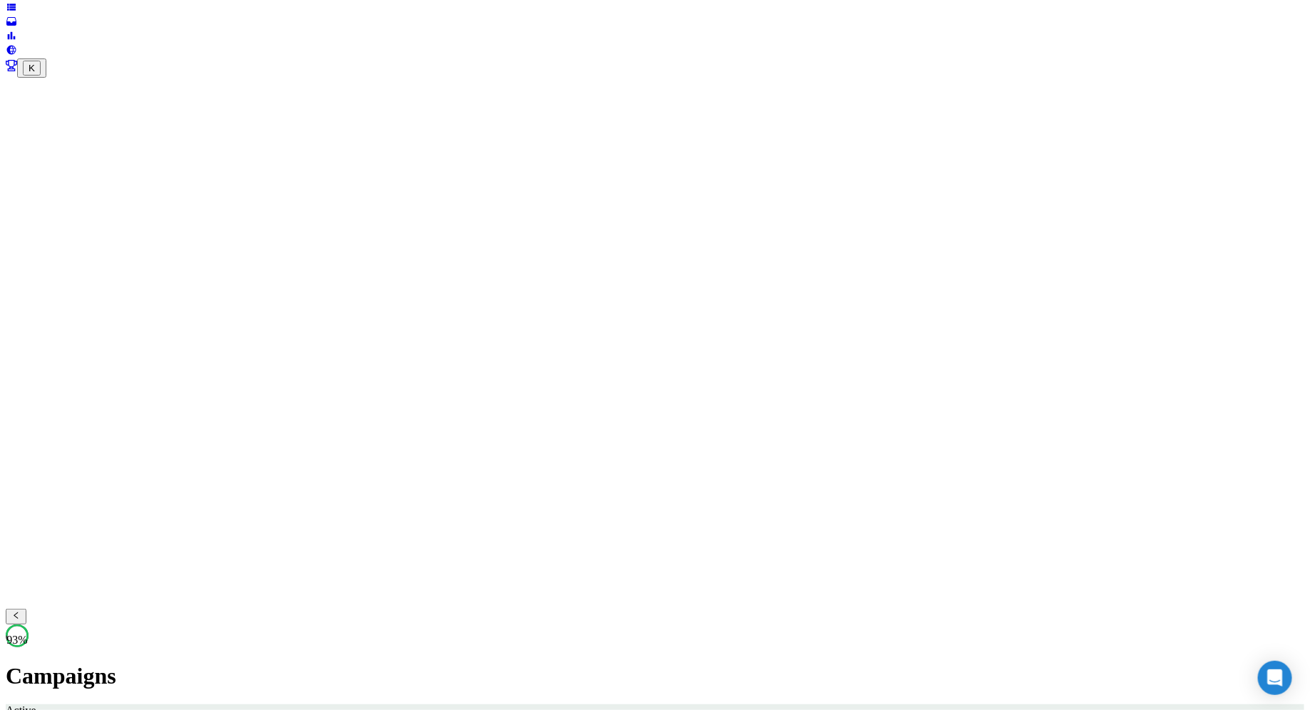
drag, startPoint x: 948, startPoint y: 672, endPoint x: 971, endPoint y: 669, distance: 22.4
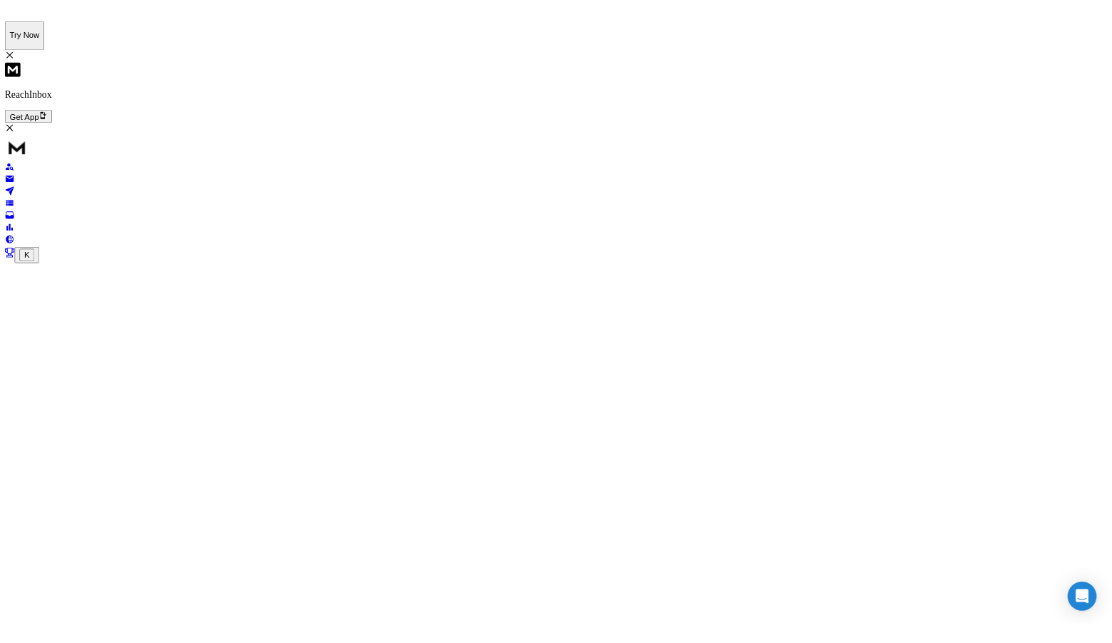
scroll to position [0, 0]
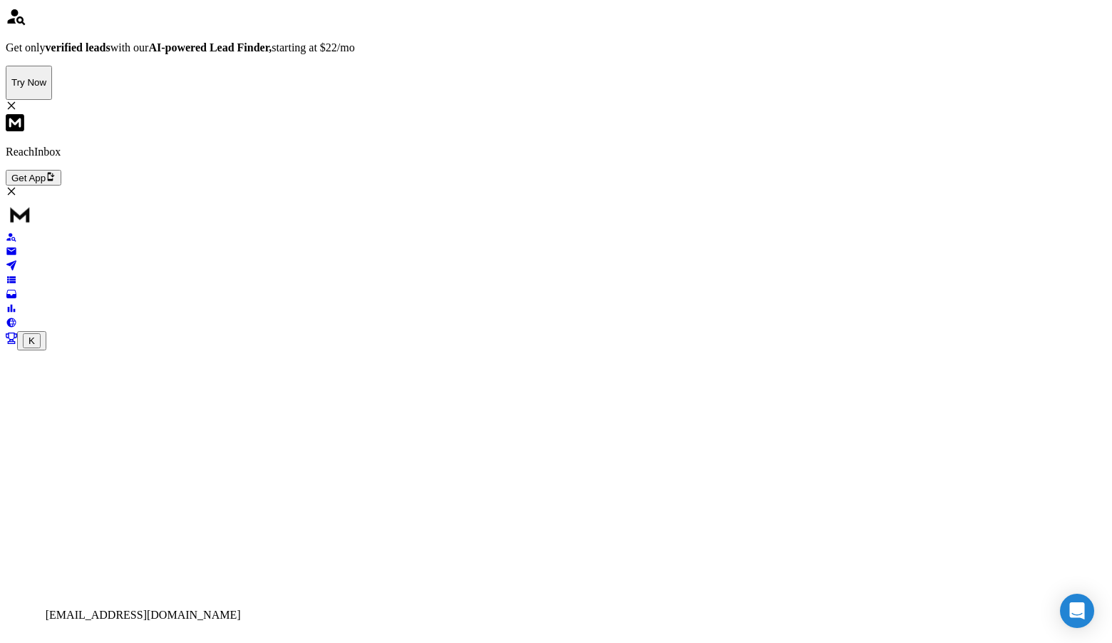
click at [31, 346] on span "K" at bounding box center [32, 340] width 6 height 11
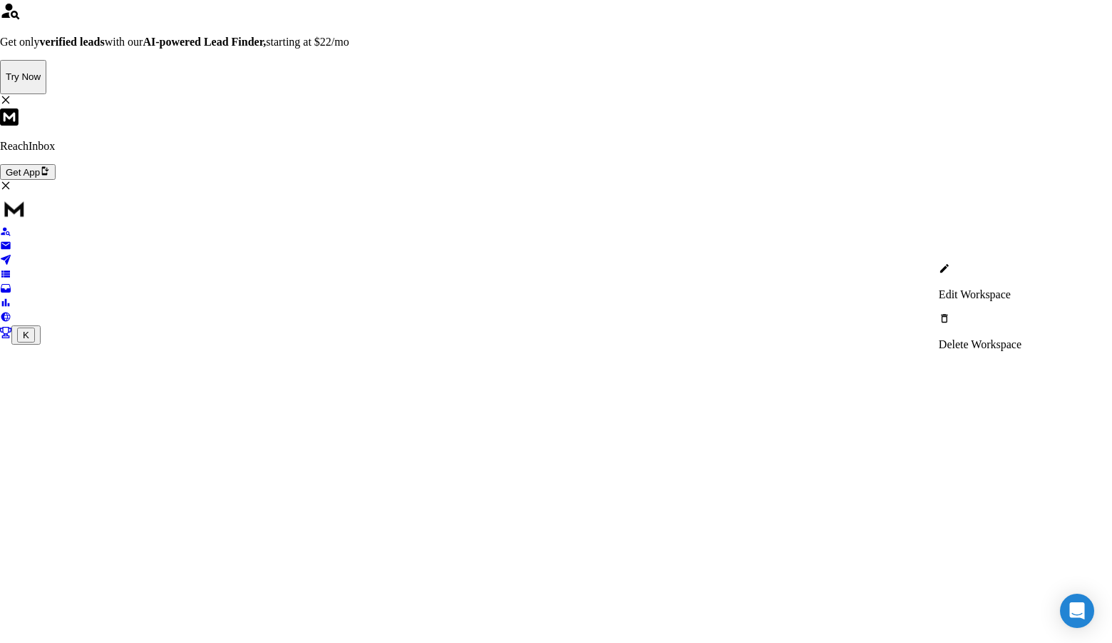
click at [971, 338] on p "Delete Workspace" at bounding box center [980, 344] width 83 height 13
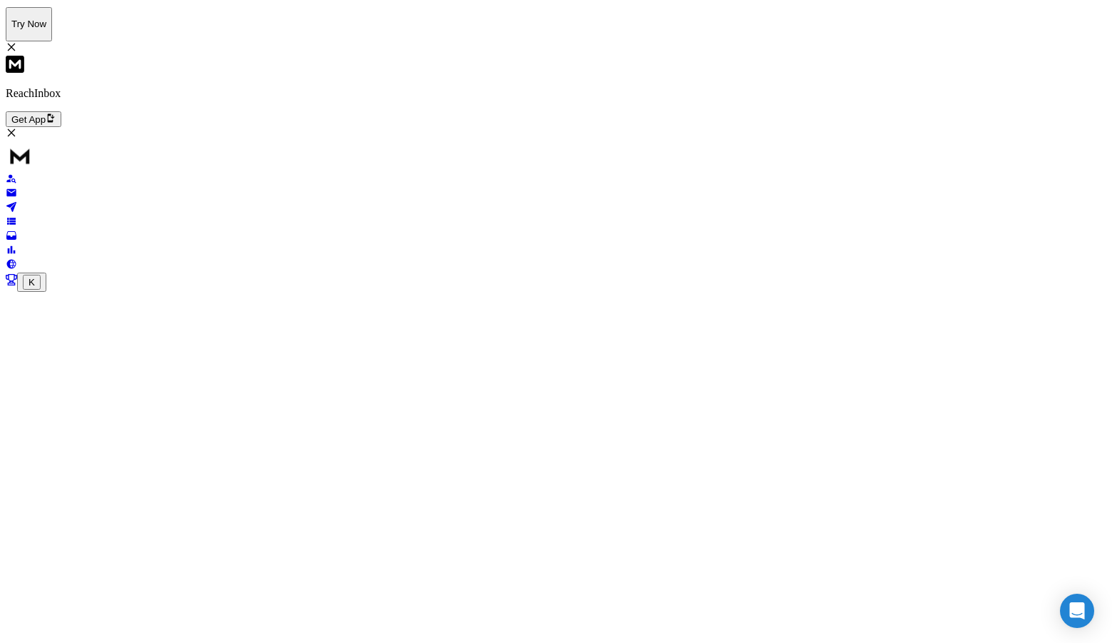
scroll to position [401, 0]
